Goal: Communication & Community: Answer question/provide support

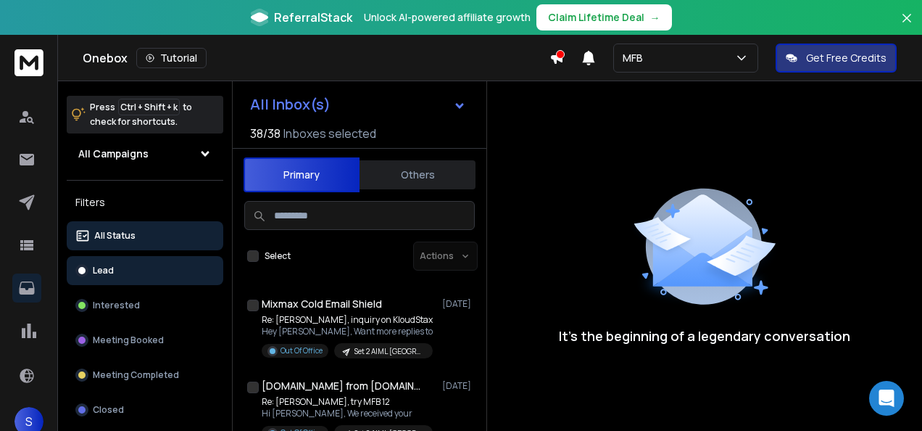
click at [129, 273] on button "Lead" at bounding box center [145, 270] width 157 height 29
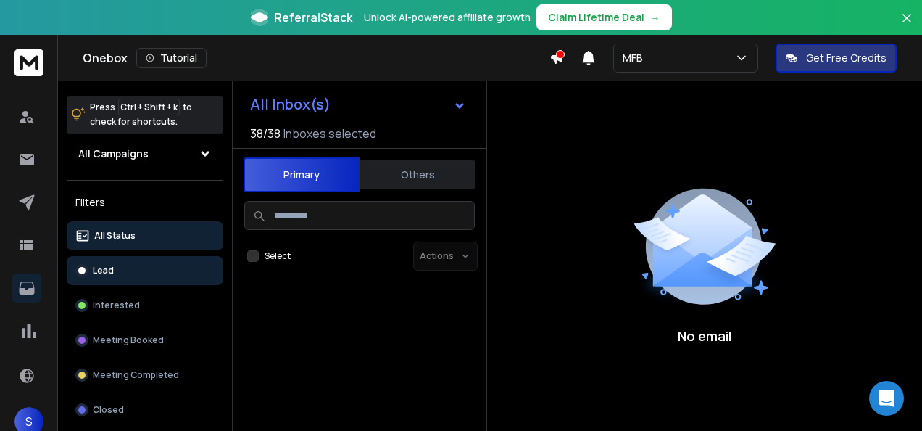
click at [130, 242] on div "All Status" at bounding box center [105, 235] width 60 height 14
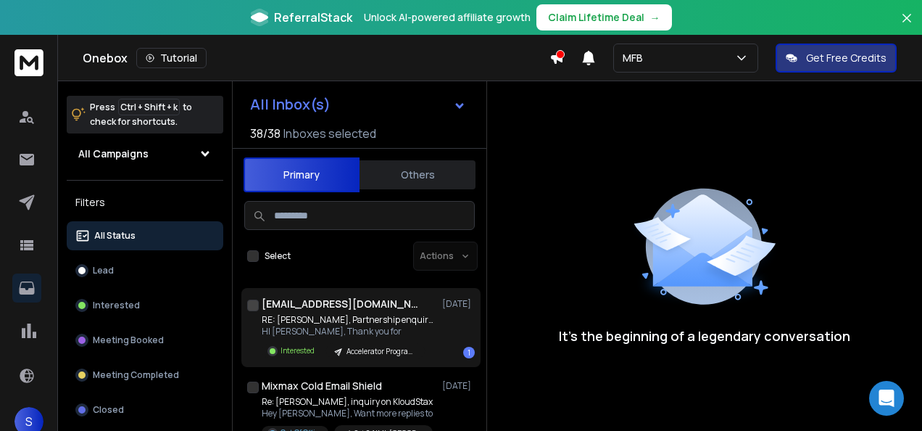
click at [354, 312] on div "[EMAIL_ADDRESS][DOMAIN_NAME] [DATE] RE: [PERSON_NAME], Partnership enquiry with…" at bounding box center [368, 327] width 213 height 62
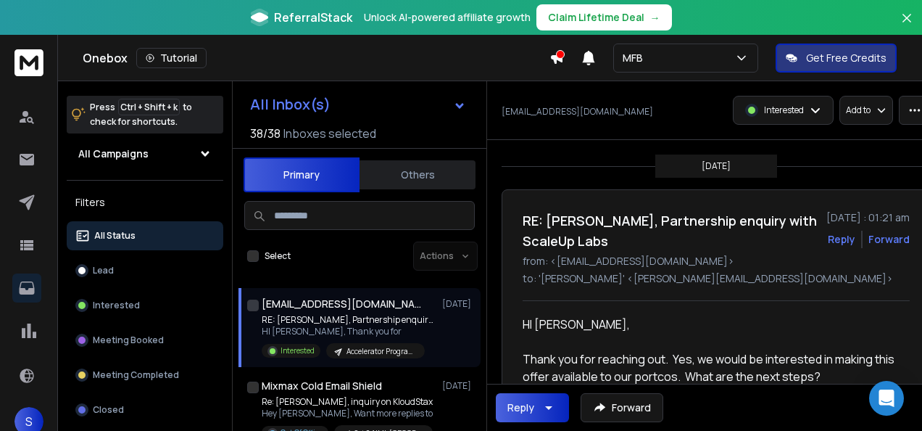
click at [723, 259] on p "from: <[EMAIL_ADDRESS][DOMAIN_NAME]>" at bounding box center [716, 261] width 387 height 14
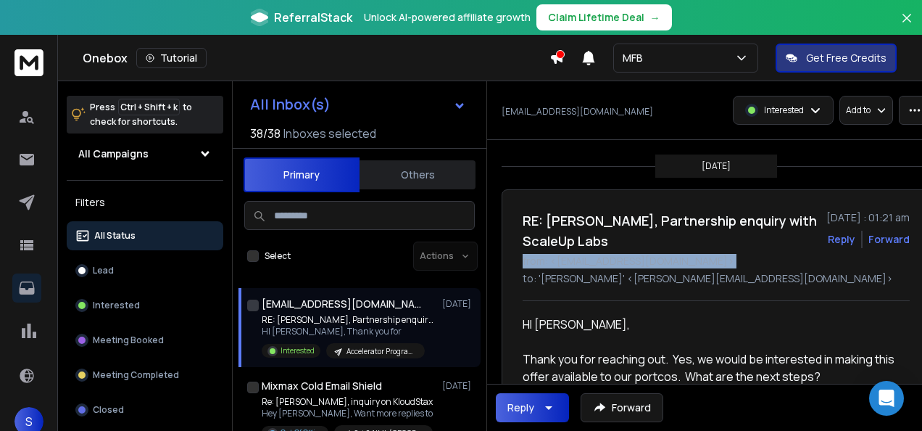
click at [723, 259] on p "from: <[EMAIL_ADDRESS][DOMAIN_NAME]>" at bounding box center [716, 261] width 387 height 14
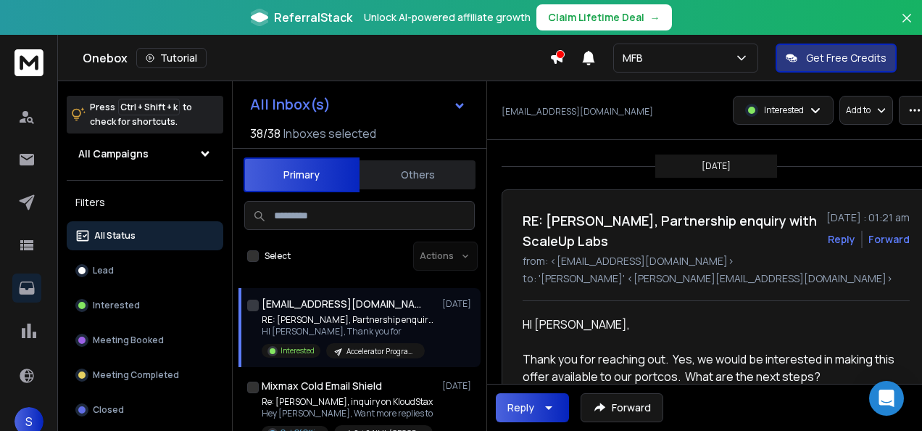
drag, startPoint x: 723, startPoint y: 259, endPoint x: 738, endPoint y: 323, distance: 65.4
click at [738, 323] on p "HI [PERSON_NAME]," at bounding box center [710, 323] width 375 height 17
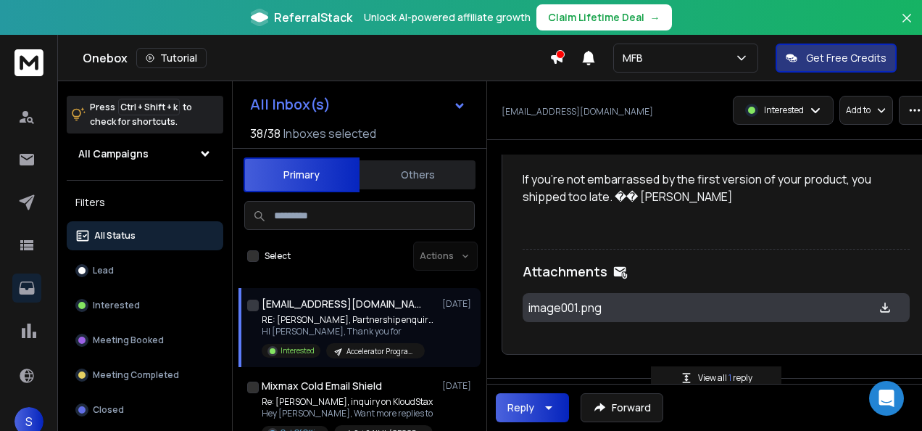
scroll to position [1087, 0]
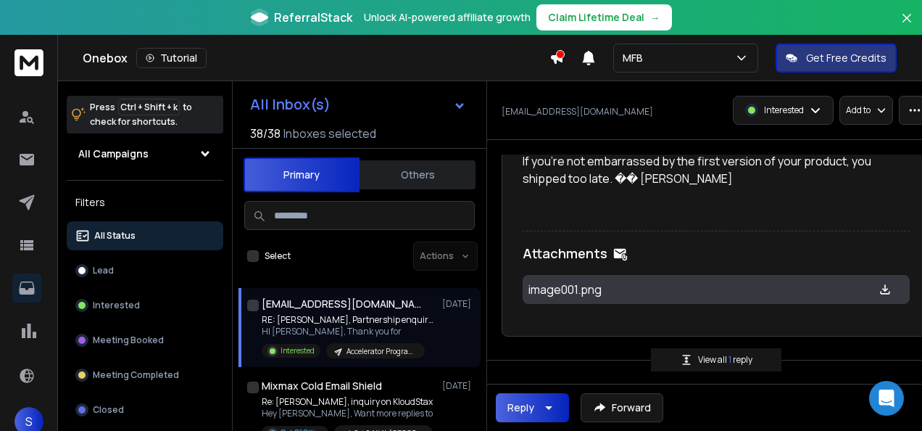
click at [726, 354] on p "View all 1 reply" at bounding box center [725, 360] width 54 height 12
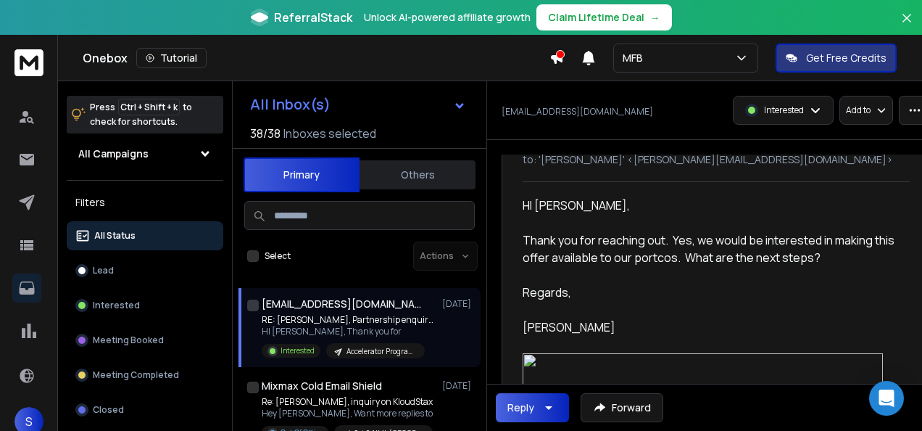
scroll to position [0, 0]
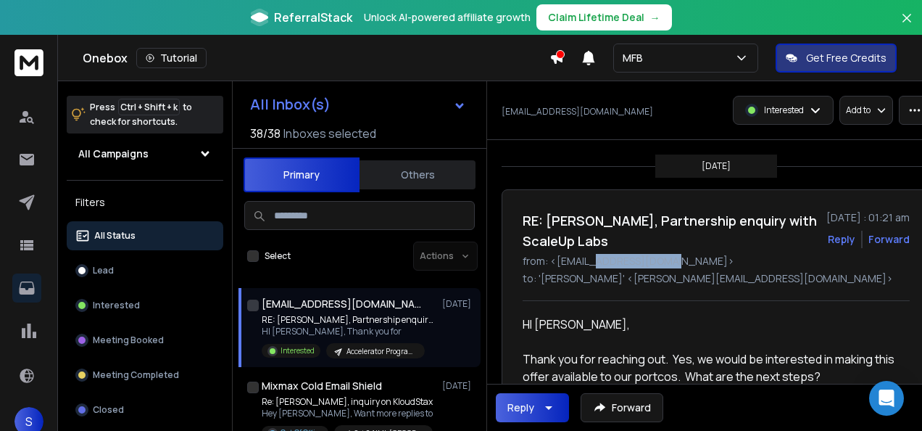
drag, startPoint x: 599, startPoint y: 264, endPoint x: 666, endPoint y: 268, distance: 67.5
click at [666, 268] on div "RE: [PERSON_NAME], Partnership enquiry with ScaleUp Labs [DATE] : 01:21 am Repl…" at bounding box center [716, 247] width 387 height 75
copy p "[DOMAIN_NAME]"
click at [678, 335] on p at bounding box center [710, 341] width 375 height 17
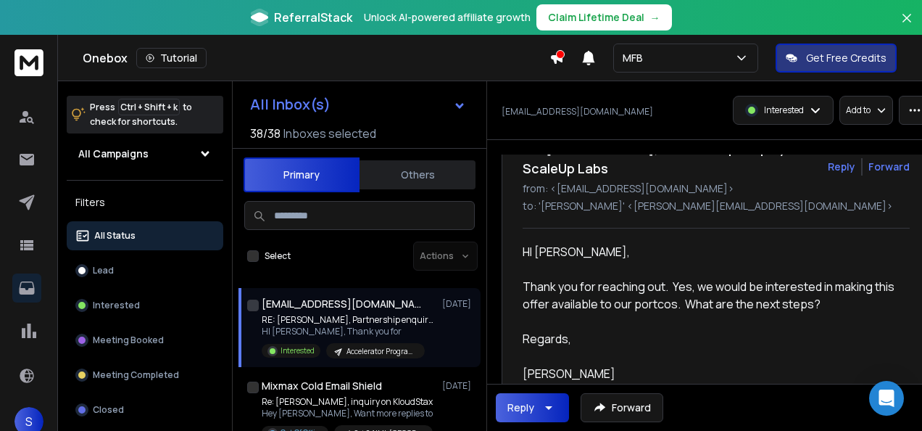
click at [444, 178] on button "Others" at bounding box center [418, 175] width 116 height 32
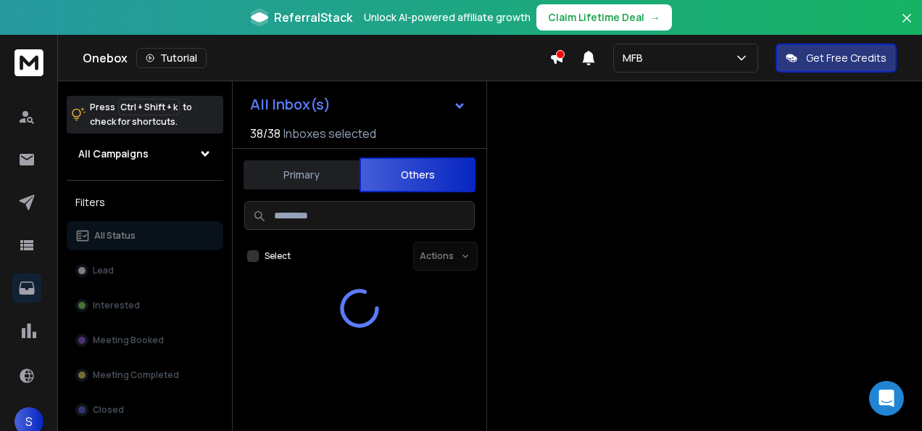
scroll to position [0, 0]
click at [290, 174] on button "Primary" at bounding box center [302, 175] width 116 height 32
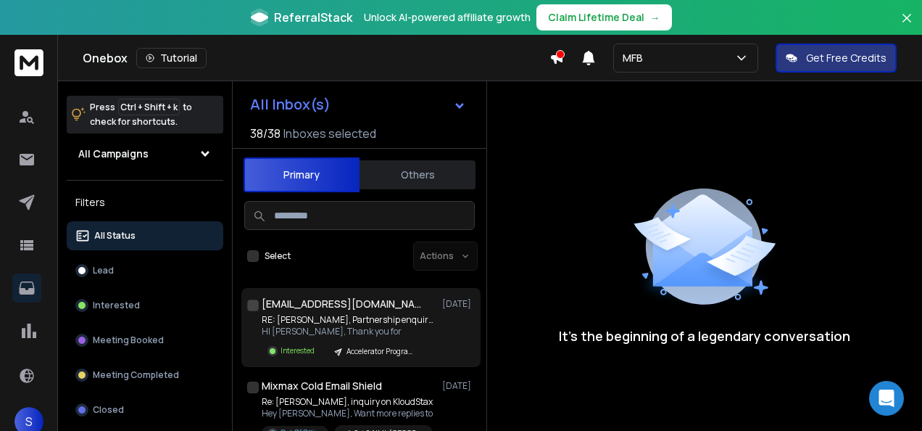
click at [325, 312] on div "[EMAIL_ADDRESS][DOMAIN_NAME] [DATE] RE: [PERSON_NAME], Partnership enquiry with…" at bounding box center [368, 327] width 213 height 62
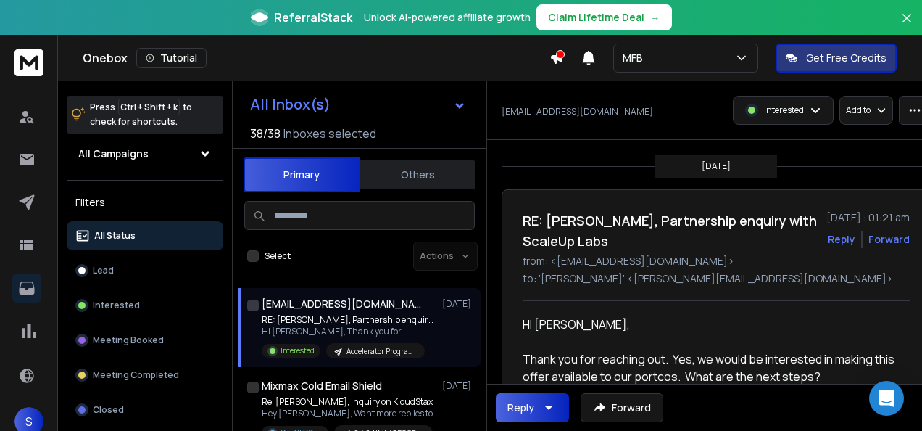
click at [465, 259] on div "Actions" at bounding box center [445, 255] width 65 height 29
click at [464, 258] on div "Actions" at bounding box center [445, 255] width 65 height 29
click at [460, 257] on div "Actions" at bounding box center [445, 255] width 65 height 29
click at [464, 255] on div "Actions" at bounding box center [445, 255] width 65 height 29
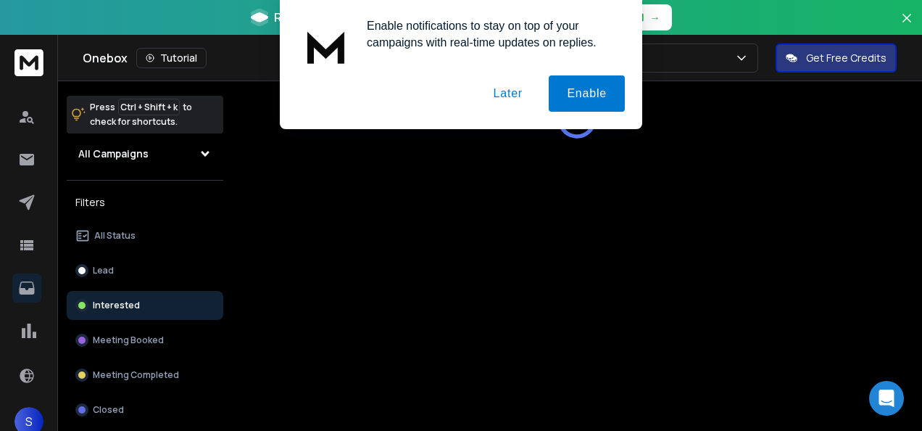
click at [512, 96] on button "Later" at bounding box center [507, 93] width 65 height 36
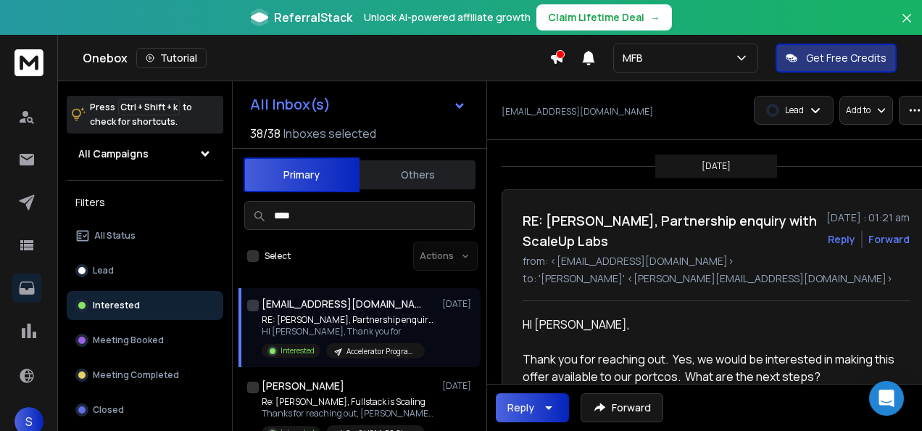
click at [546, 403] on icon "button" at bounding box center [548, 407] width 17 height 17
click at [545, 375] on p "Reply All" at bounding box center [540, 371] width 40 height 14
